Goal: Communication & Community: Answer question/provide support

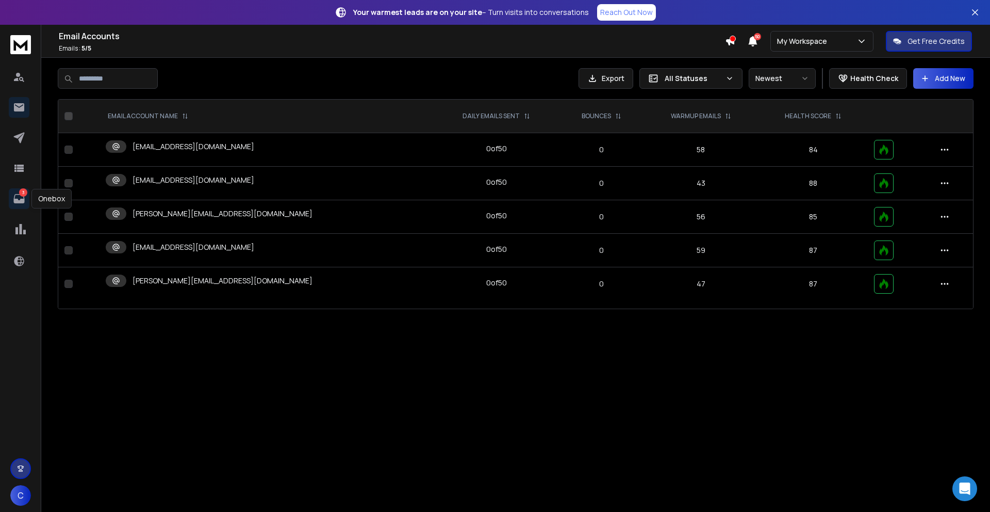
click at [15, 197] on icon at bounding box center [19, 198] width 12 height 12
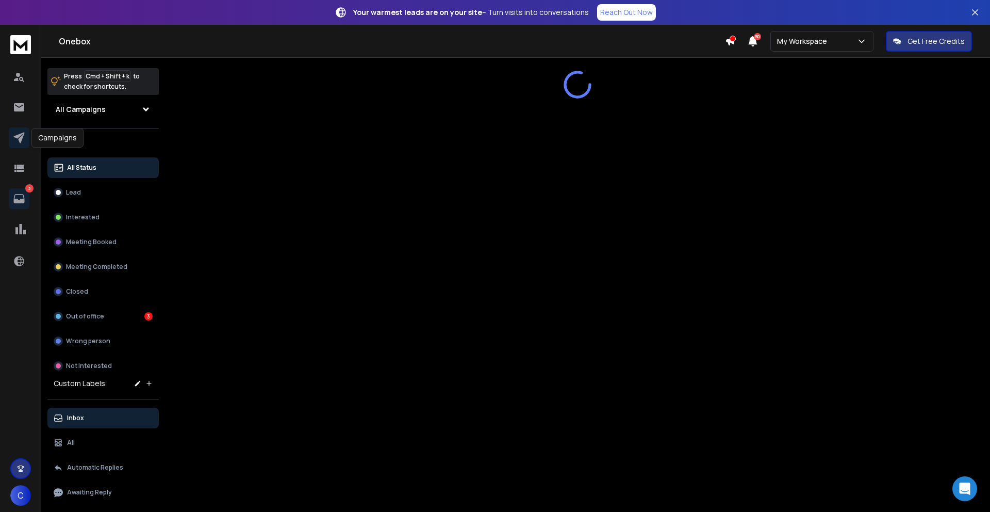
click at [13, 133] on icon at bounding box center [19, 137] width 12 height 12
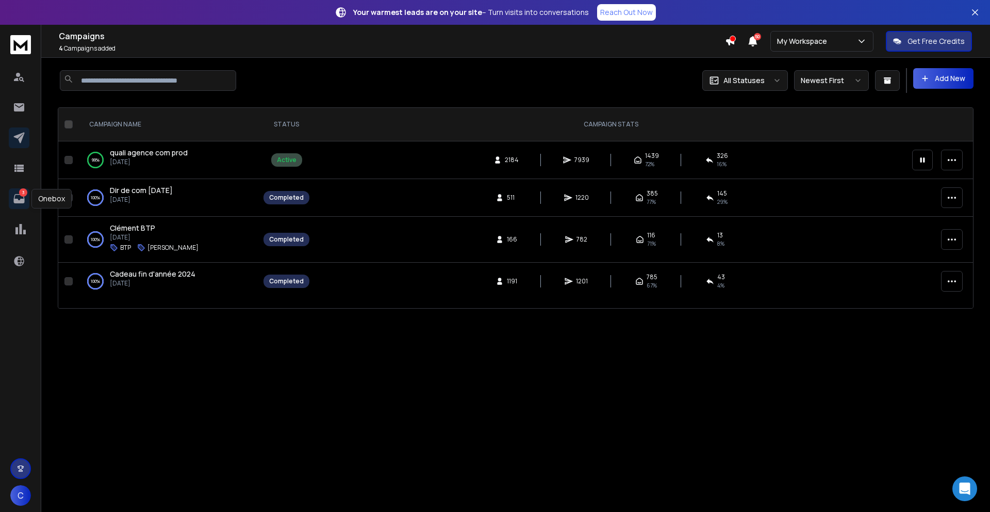
click at [17, 204] on icon at bounding box center [19, 198] width 12 height 12
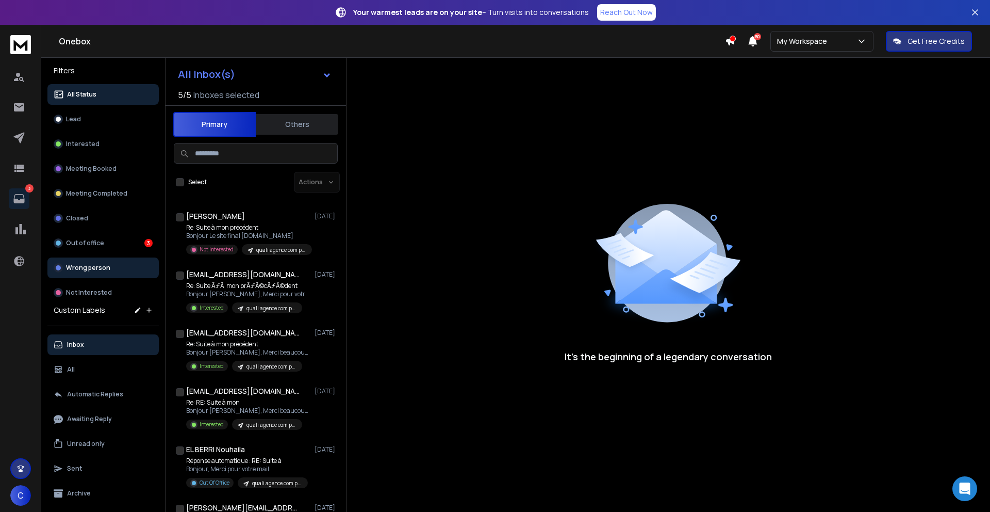
scroll to position [81, 0]
click at [98, 415] on p "Awaiting Reply" at bounding box center [89, 419] width 45 height 8
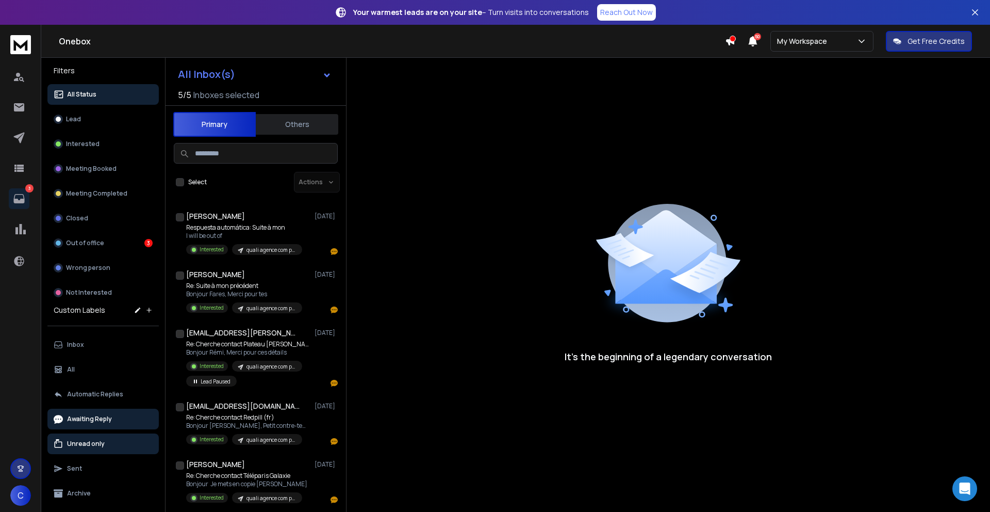
click at [102, 433] on button "Unread only" at bounding box center [102, 443] width 111 height 21
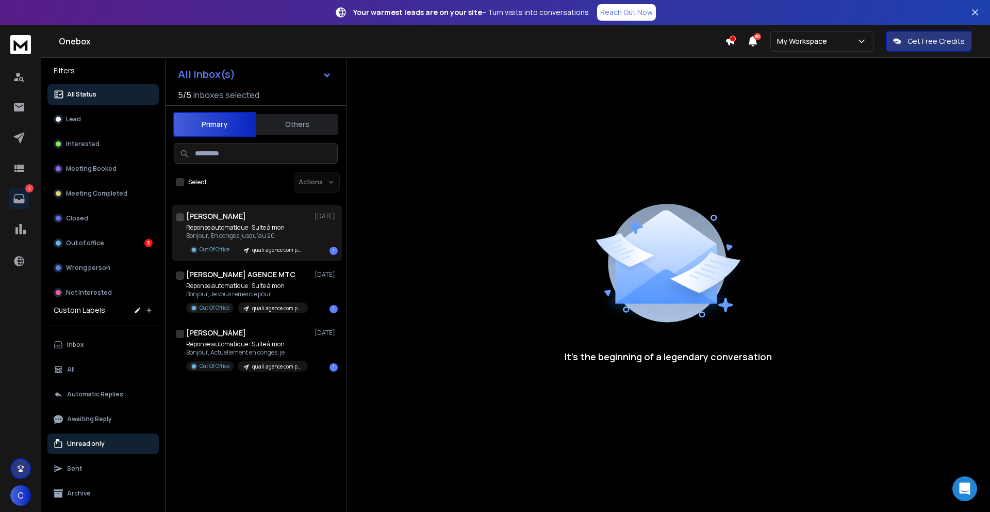
click at [220, 234] on p "﻿Bonjour, En congés jusqu'au 20" at bounding box center [247, 236] width 122 height 8
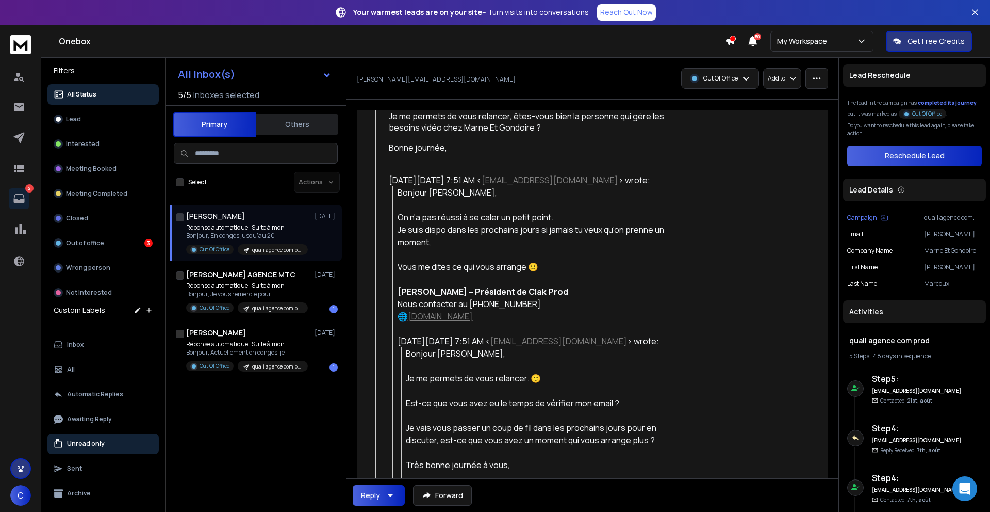
scroll to position [345, 0]
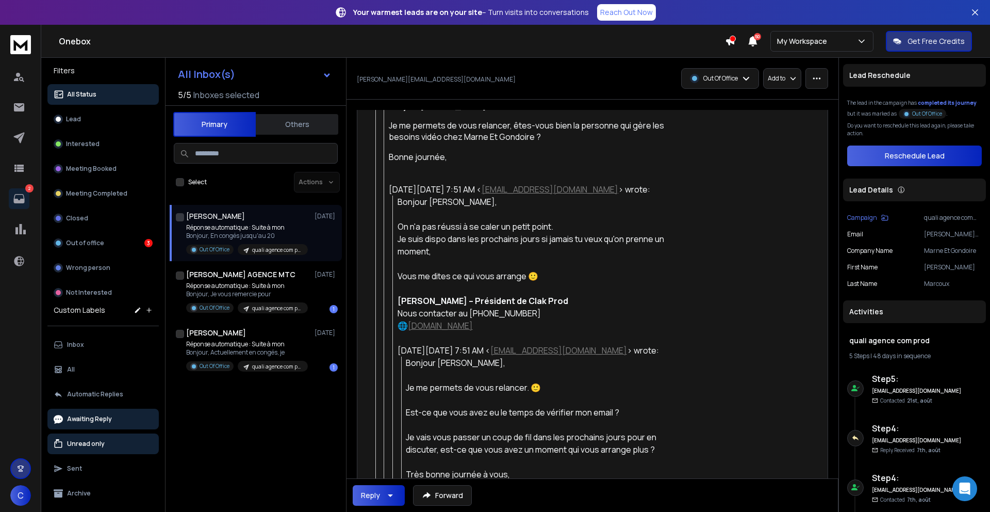
click at [85, 415] on p "Awaiting Reply" at bounding box center [89, 419] width 45 height 8
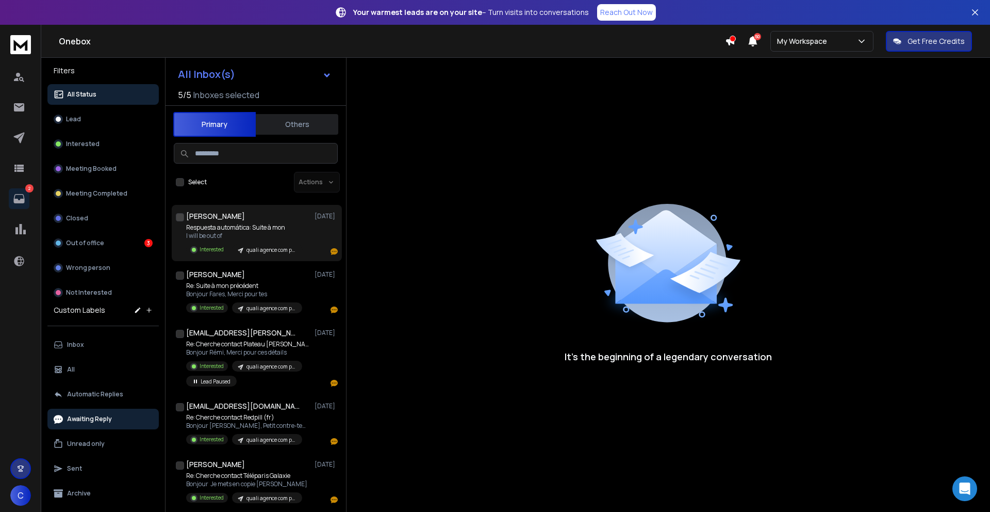
click at [204, 234] on p "I will be out of" at bounding box center [244, 236] width 116 height 8
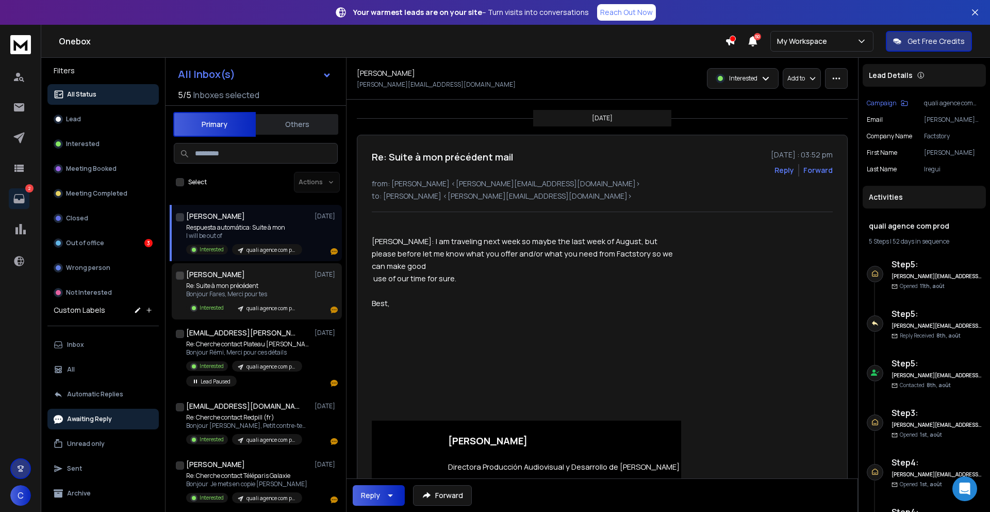
click at [226, 289] on p "Re: Suite à mon précédent" at bounding box center [244, 286] width 116 height 8
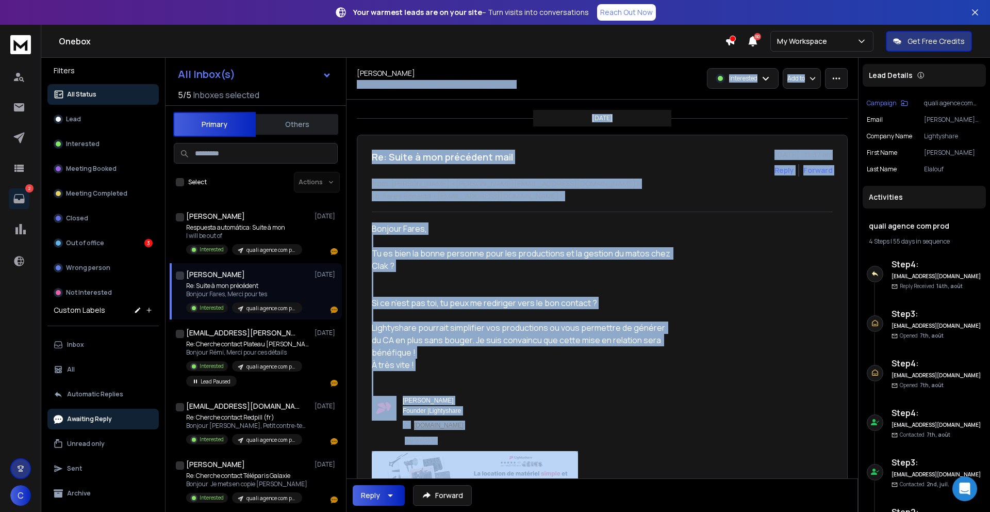
drag, startPoint x: 508, startPoint y: 353, endPoint x: 455, endPoint y: 73, distance: 285.1
click at [455, 73] on div "[PERSON_NAME] [PERSON_NAME] [PERSON_NAME][EMAIL_ADDRESS][DOMAIN_NAME] Intereste…" at bounding box center [603, 314] width 512 height 512
copy div "loremips@dolorsitame.con Adipiscing Eli se Doeiusmodt Inc ut 75 labo etd Ma: Al…"
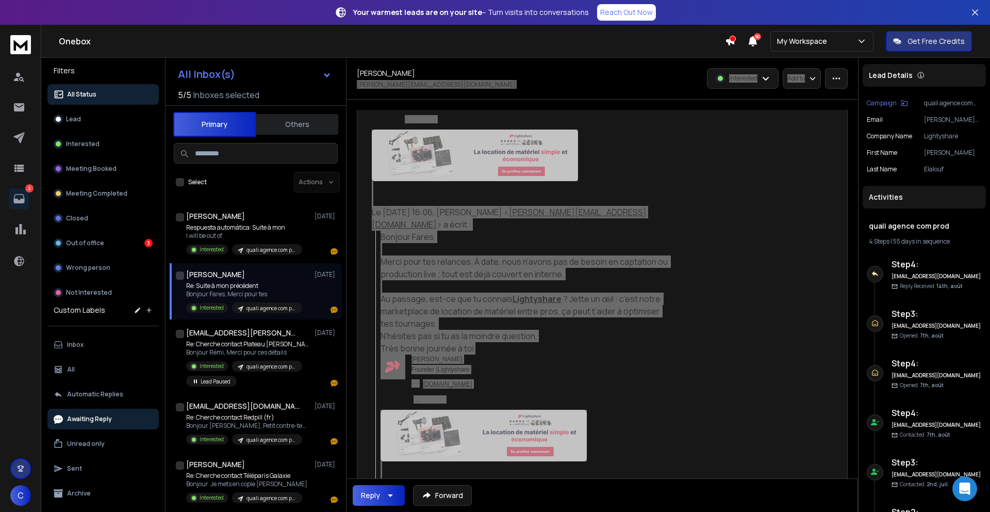
scroll to position [324, 0]
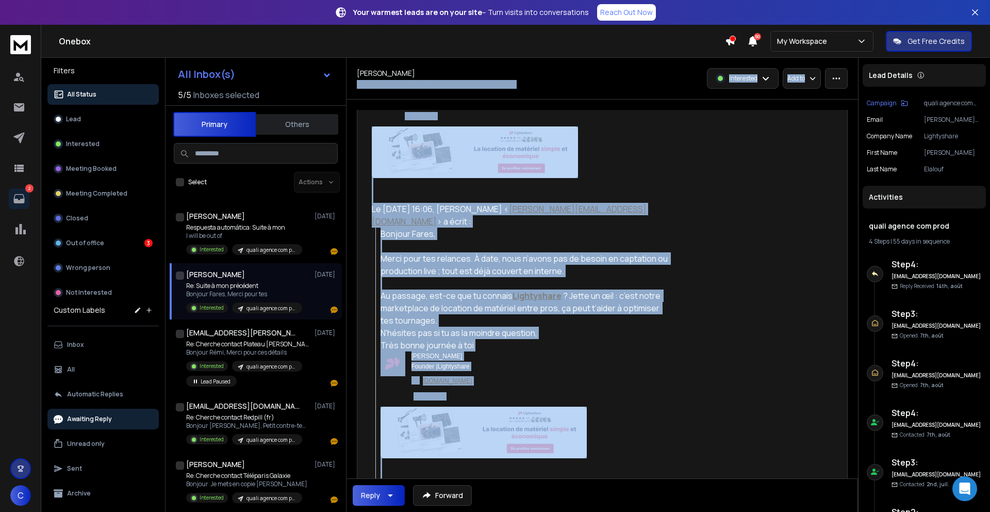
click at [358, 426] on div "Re: Suite à mon précédent mail [DATE] : 11:37 am Reply Forward from: [PERSON_NA…" at bounding box center [602, 512] width 491 height 1405
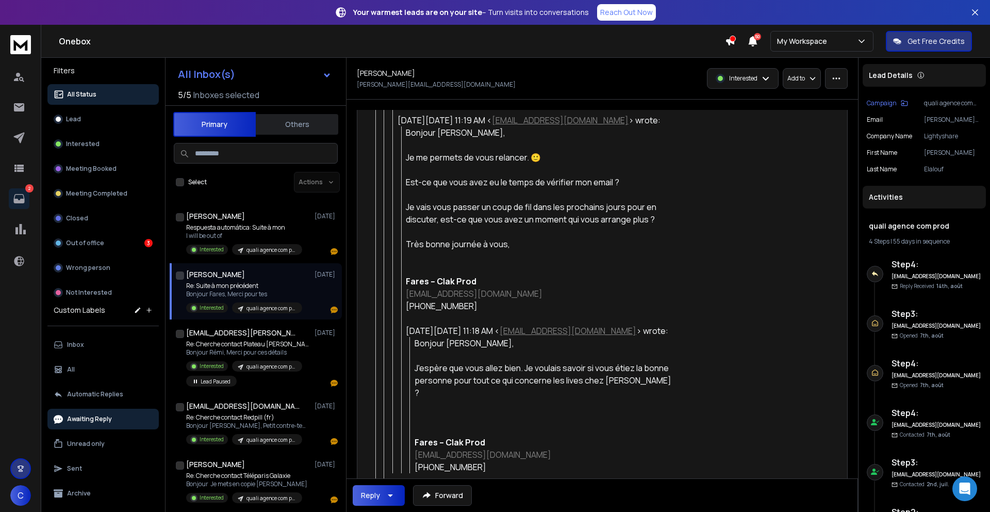
scroll to position [1086, 0]
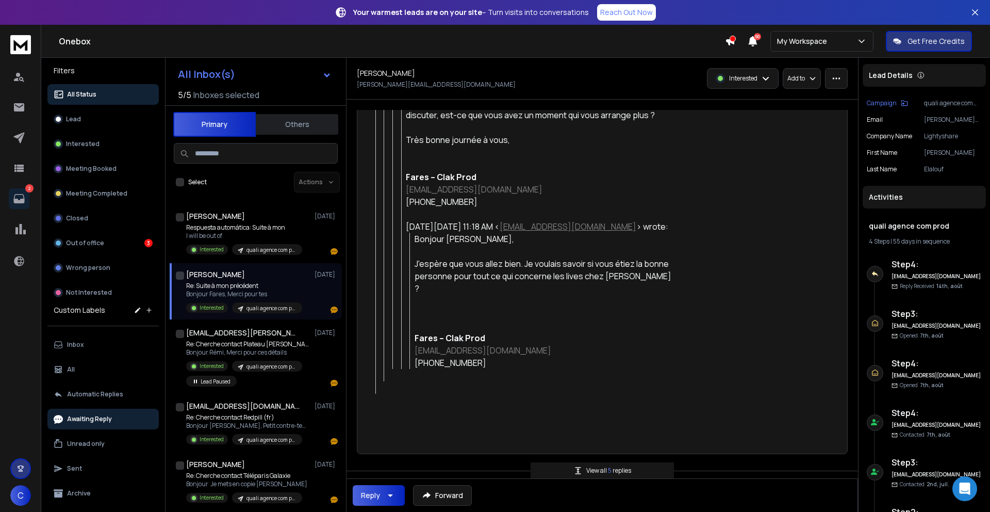
click at [376, 492] on div "Reply" at bounding box center [370, 495] width 19 height 10
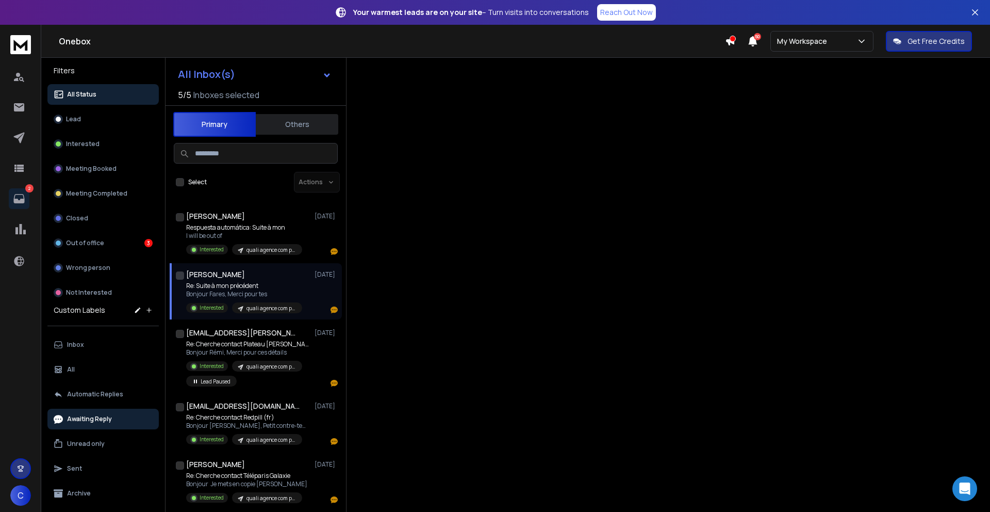
scroll to position [0, 0]
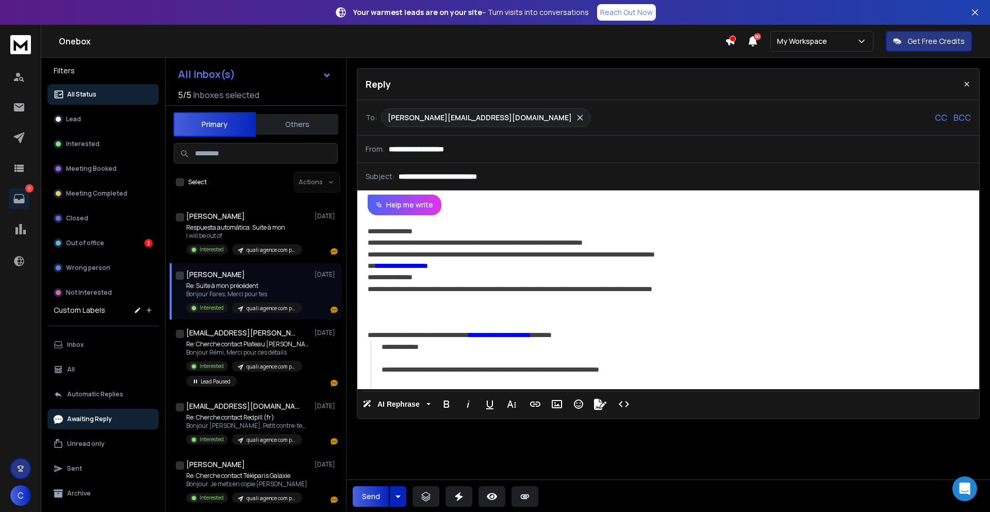
click at [453, 226] on p "**********" at bounding box center [667, 230] width 598 height 11
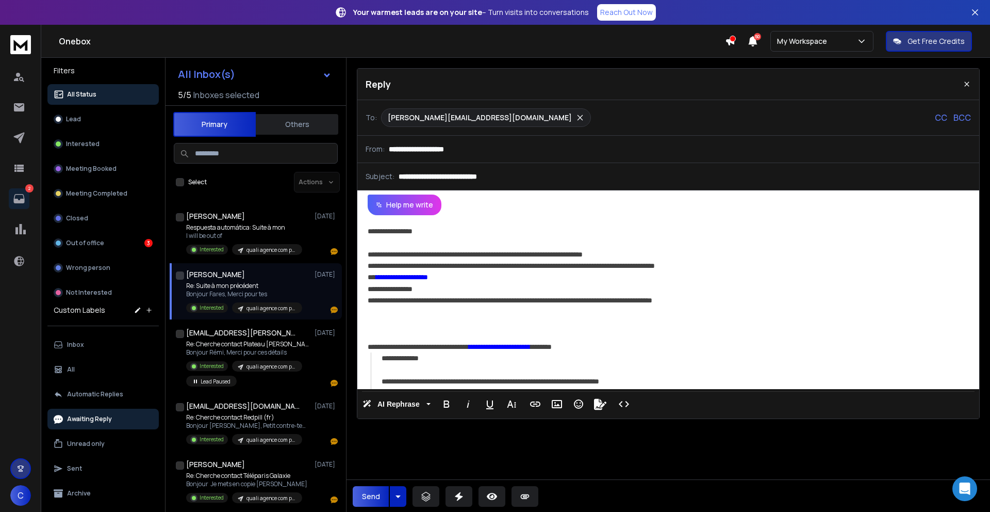
click at [466, 277] on p "**********" at bounding box center [667, 272] width 598 height 46
click at [729, 269] on p "**********" at bounding box center [667, 272] width 598 height 46
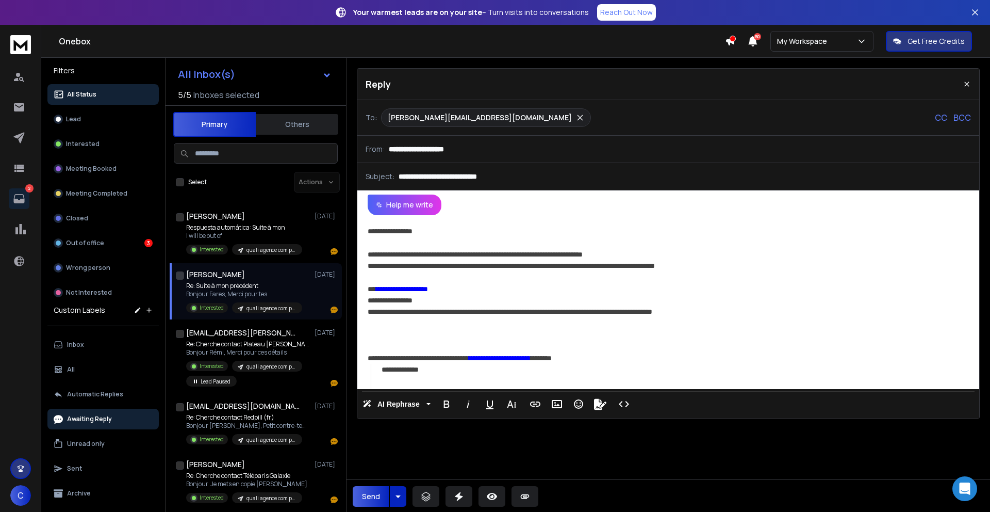
click at [459, 300] on p "**********" at bounding box center [667, 288] width 598 height 35
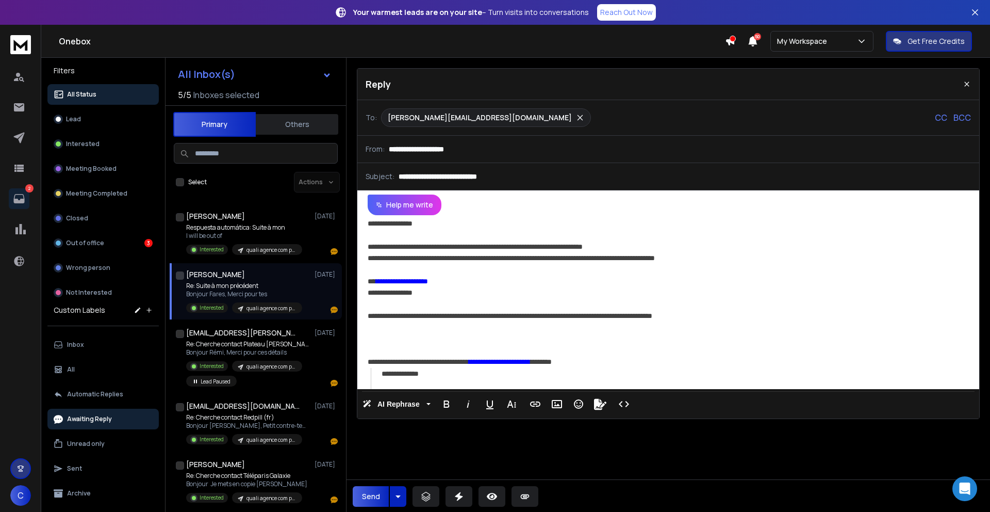
scroll to position [7, 0]
click at [373, 497] on button "Send" at bounding box center [371, 496] width 36 height 21
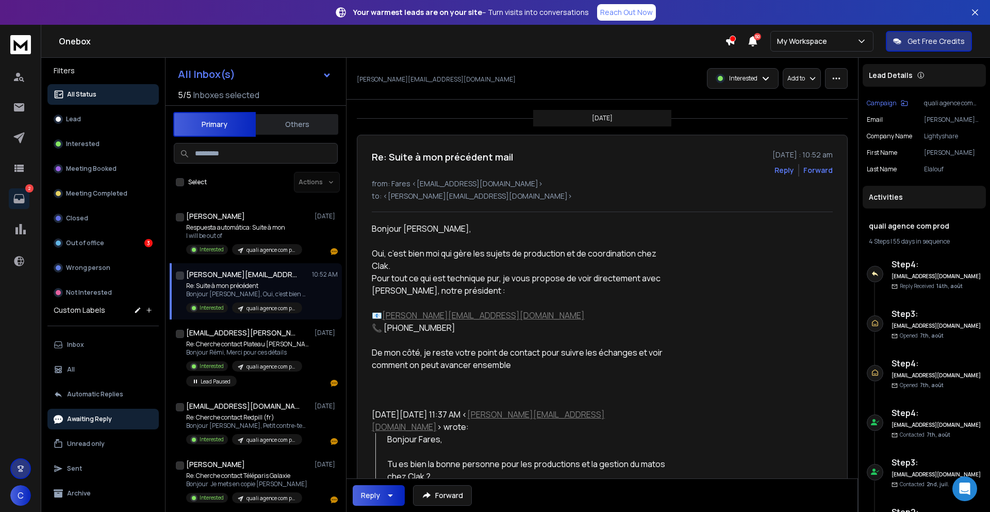
click at [532, 193] on p "to: <[PERSON_NAME][EMAIL_ADDRESS][DOMAIN_NAME]>" at bounding box center [602, 196] width 461 height 10
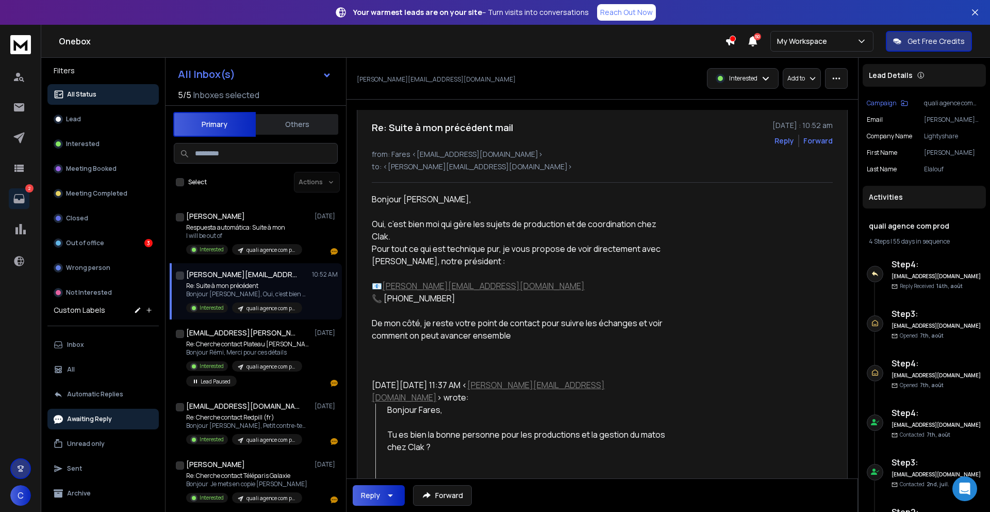
scroll to position [28, 0]
click at [379, 496] on div "Reply" at bounding box center [370, 495] width 19 height 10
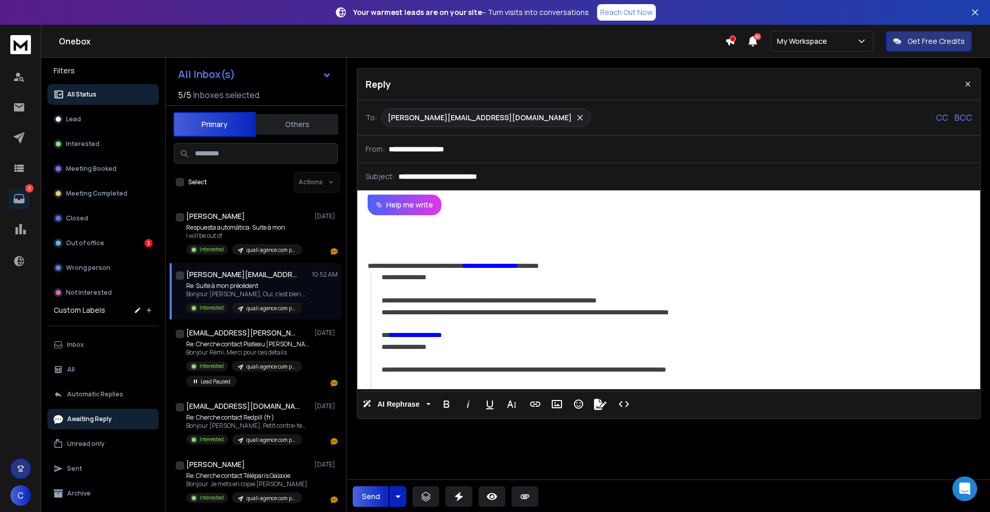
click at [964, 80] on icon at bounding box center [968, 84] width 8 height 8
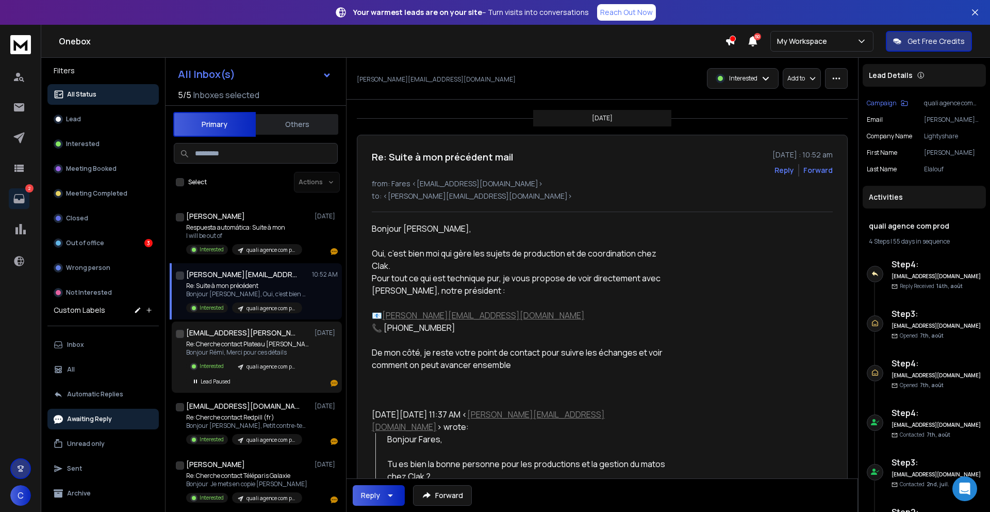
click at [237, 353] on p "Bonjour Rémi, Merci pour ces détails" at bounding box center [248, 352] width 124 height 8
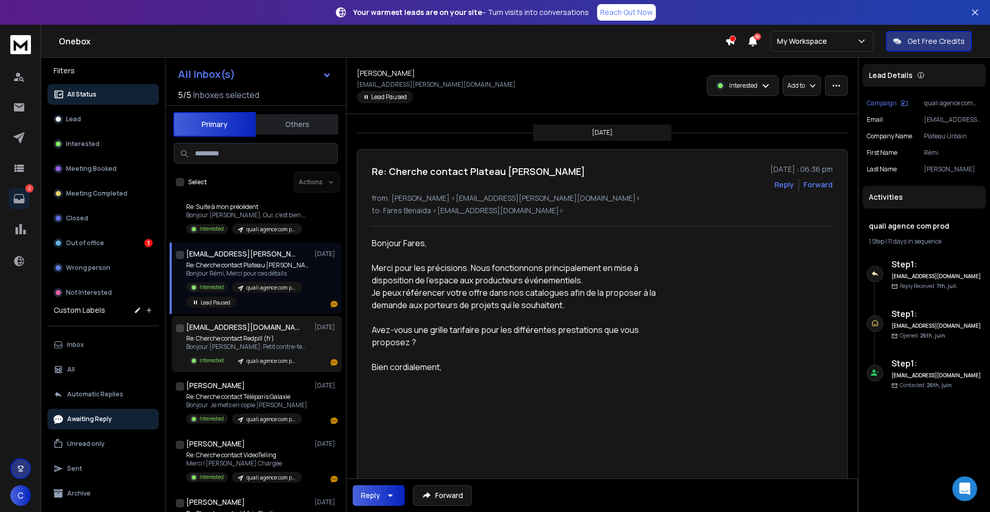
scroll to position [81, 0]
click at [238, 342] on p "Bonjour [PERSON_NAME], Petit contre-temps de mon" at bounding box center [248, 344] width 124 height 8
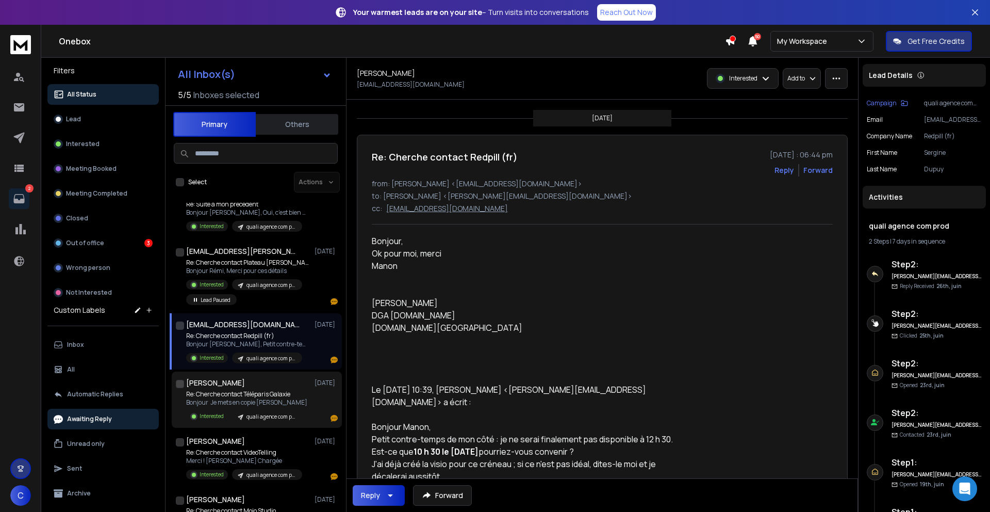
click at [237, 398] on p "Bonjour Je mets en copie [PERSON_NAME]" at bounding box center [246, 402] width 121 height 8
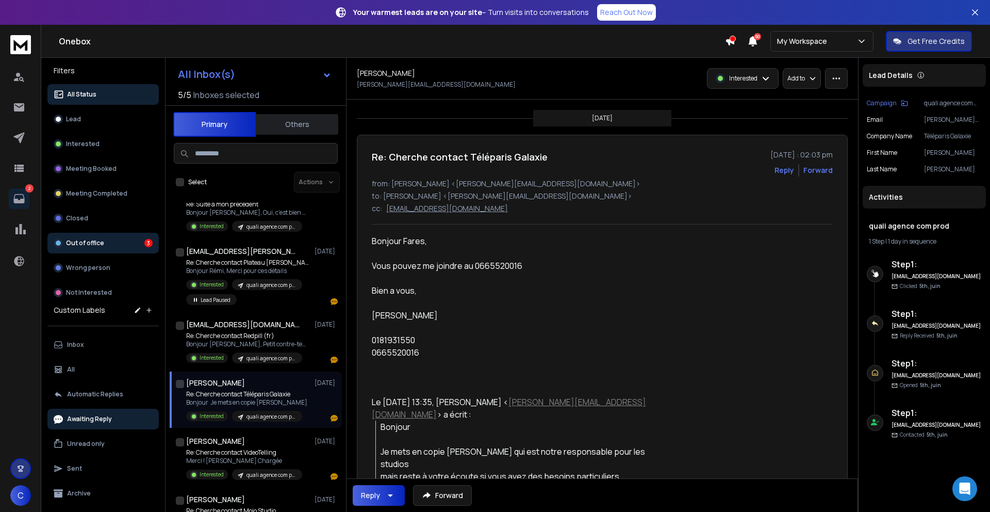
click at [72, 239] on p "Out of office" at bounding box center [85, 243] width 38 height 8
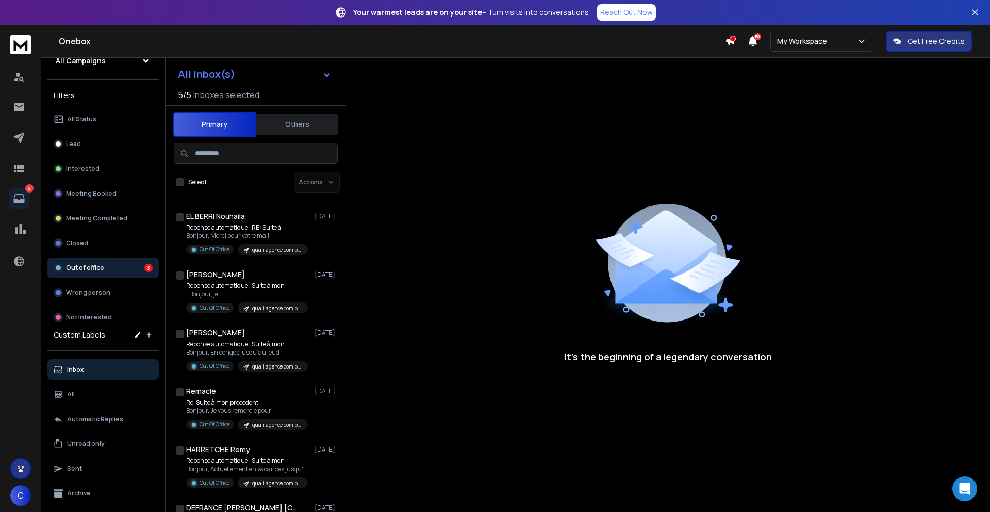
click at [88, 263] on p "Out of office" at bounding box center [85, 267] width 38 height 8
click at [18, 204] on icon at bounding box center [19, 198] width 12 height 12
click at [113, 433] on button "Unread only" at bounding box center [102, 443] width 111 height 21
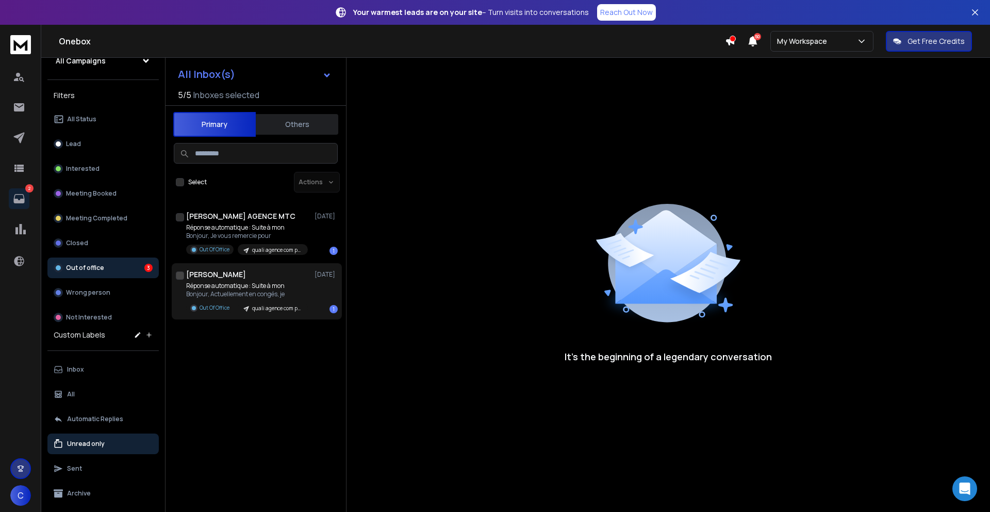
click at [245, 290] on p "Bonjour, Actuellement en congés, je" at bounding box center [247, 294] width 122 height 8
